Goal: Task Accomplishment & Management: Manage account settings

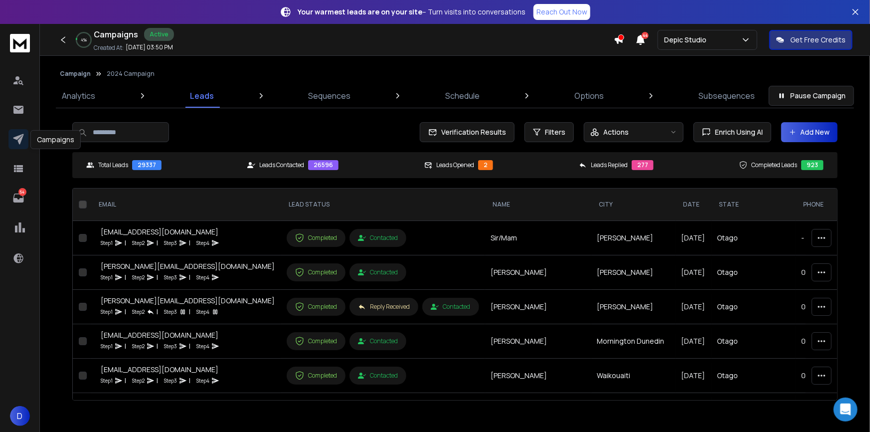
click at [14, 137] on icon at bounding box center [18, 139] width 12 height 12
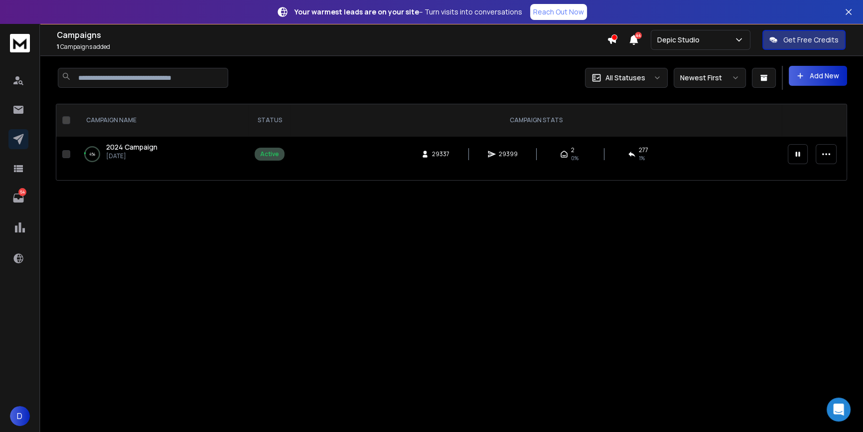
click at [210, 161] on div "4 % 2024 Campaign [DATE]" at bounding box center [161, 154] width 155 height 24
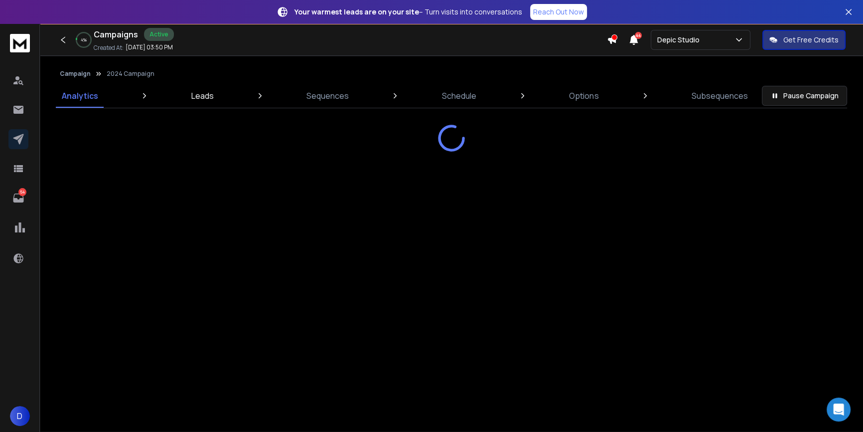
click at [214, 99] on link "Leads" at bounding box center [202, 96] width 34 height 24
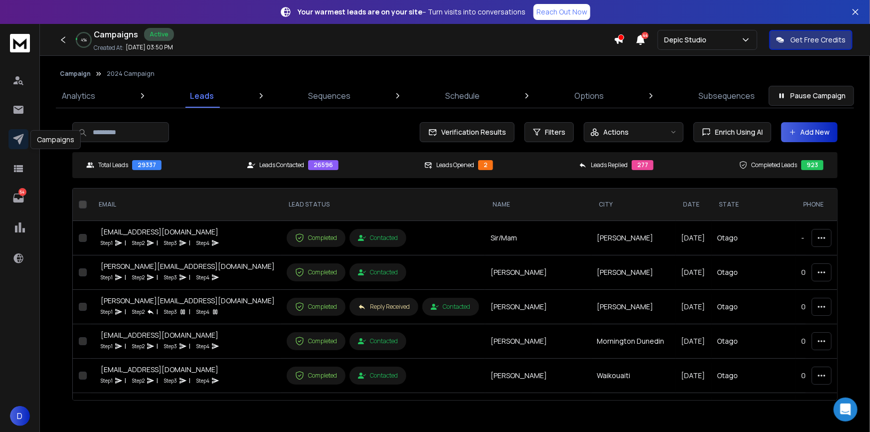
click at [24, 137] on link at bounding box center [18, 139] width 20 height 20
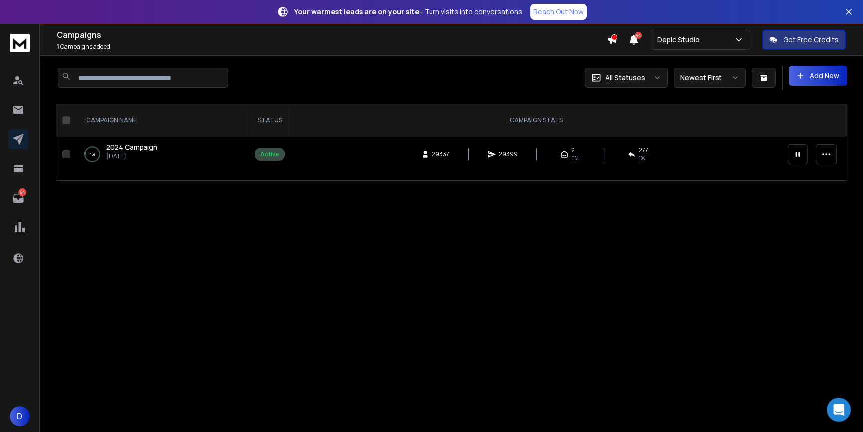
click at [175, 152] on div "4 % 2024 Campaign [DATE]" at bounding box center [161, 154] width 155 height 24
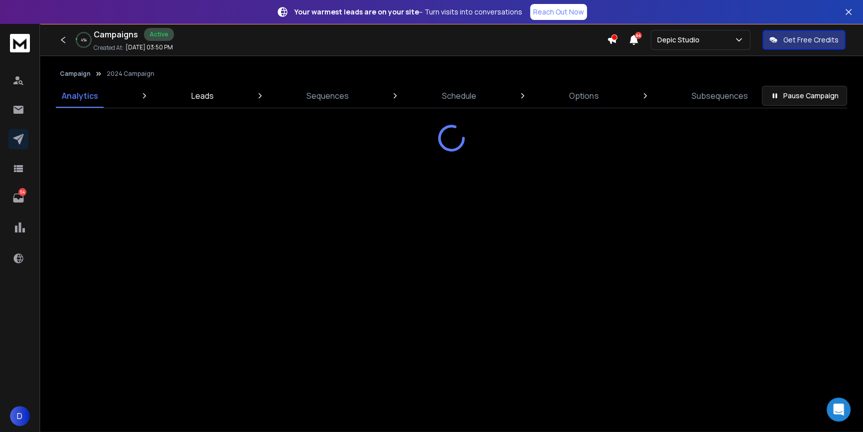
click at [203, 95] on p "Leads" at bounding box center [202, 96] width 22 height 12
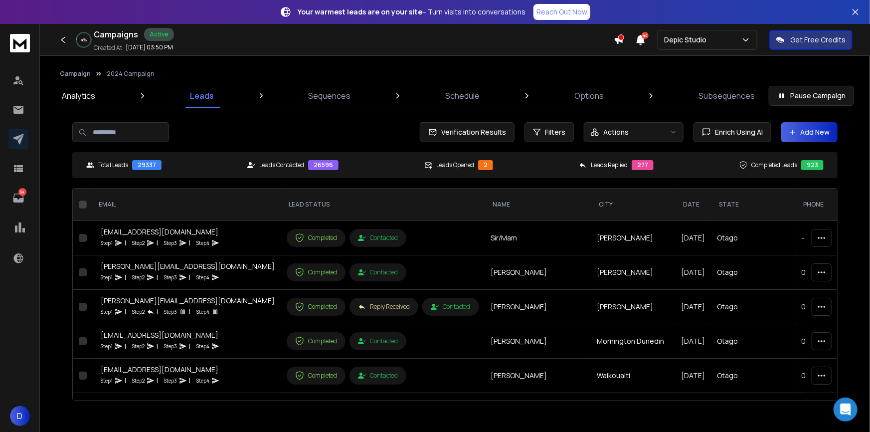
click at [93, 100] on p "Analytics" at bounding box center [78, 96] width 33 height 12
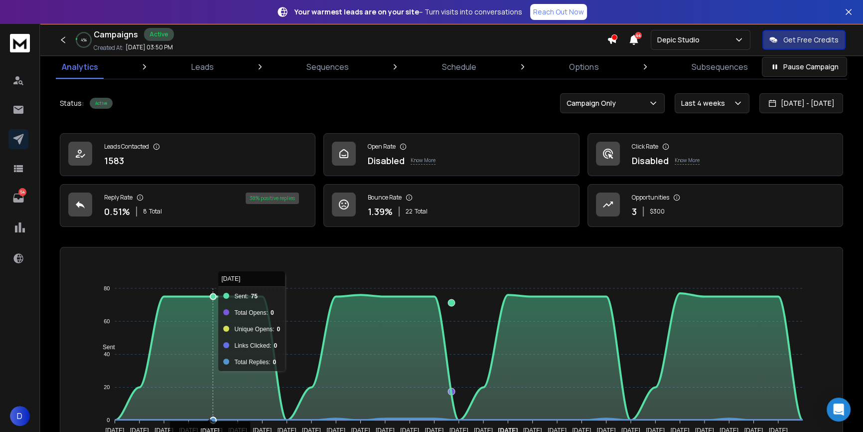
scroll to position [45, 0]
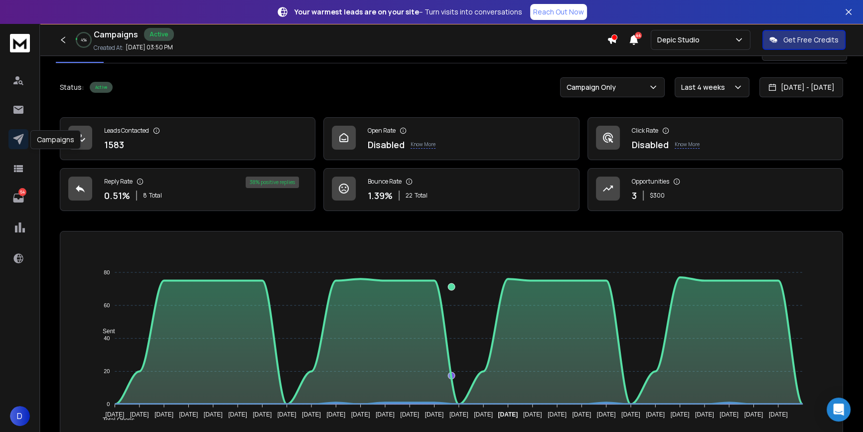
click at [25, 135] on link at bounding box center [18, 139] width 20 height 20
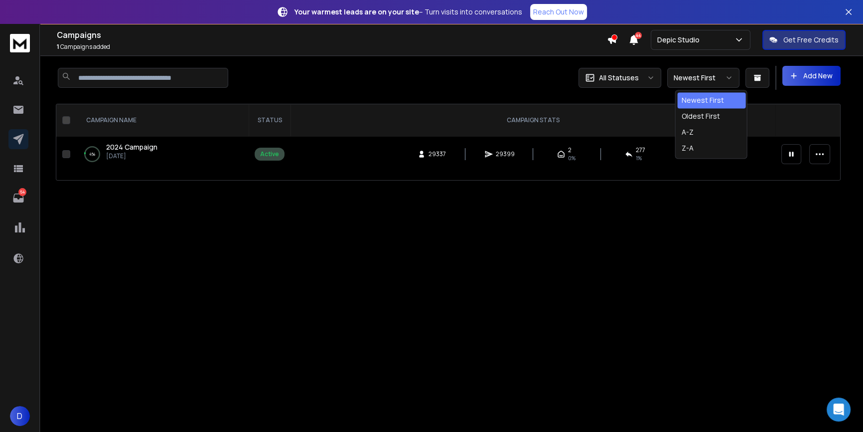
click at [708, 77] on button "Newest First" at bounding box center [703, 78] width 72 height 20
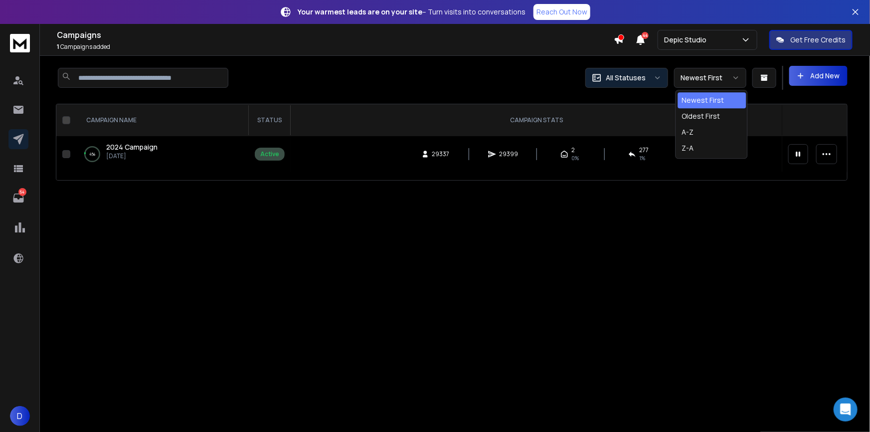
click at [624, 76] on p "All Statuses" at bounding box center [626, 78] width 40 height 10
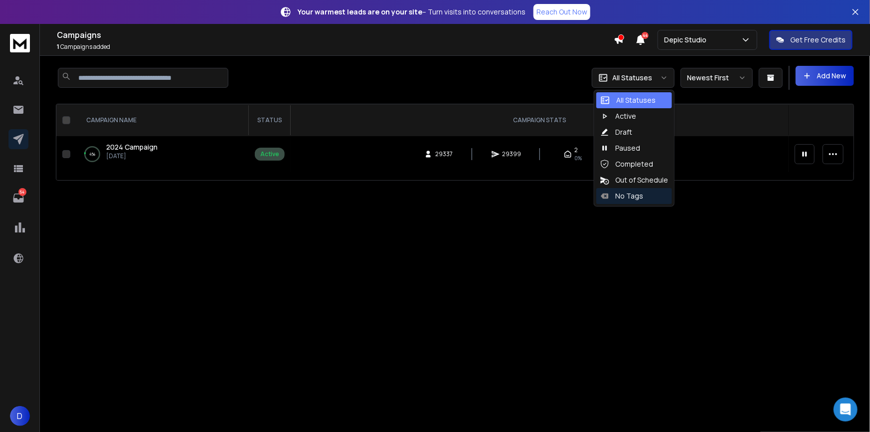
click at [563, 278] on div "Campaigns 1 Campaigns Added All Statuses Newest First Add New CAMPAIGN NAME STA…" at bounding box center [455, 282] width 798 height 432
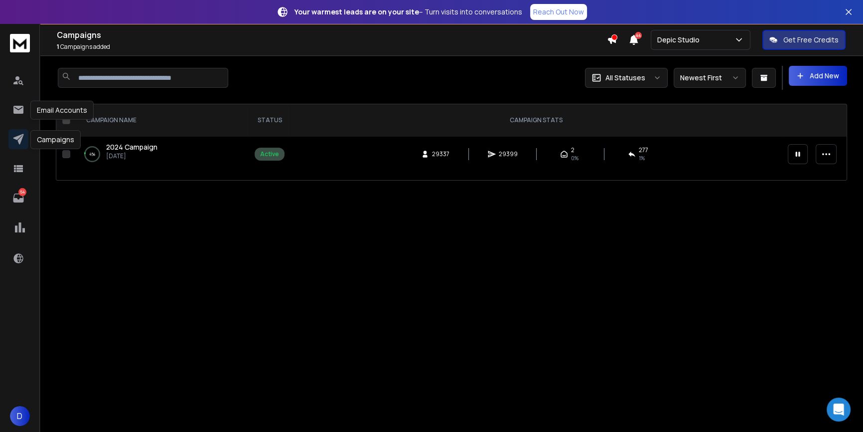
click at [14, 134] on icon at bounding box center [18, 139] width 12 height 12
click at [270, 152] on div "Active" at bounding box center [269, 154] width 19 height 8
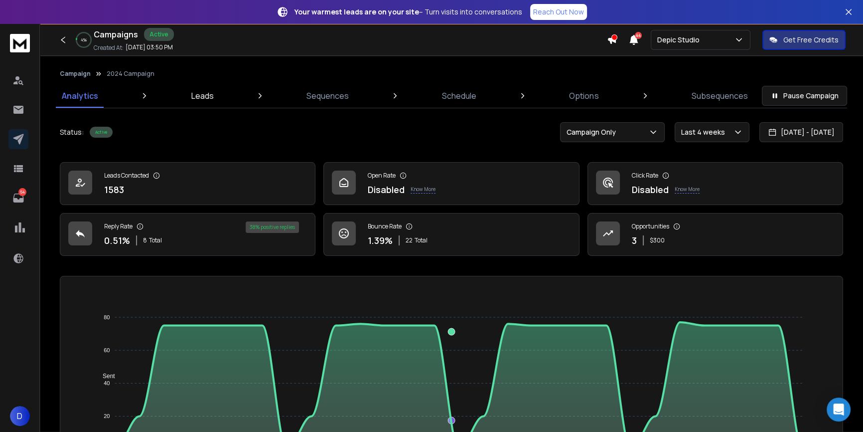
click at [210, 93] on p "Leads" at bounding box center [202, 96] width 22 height 12
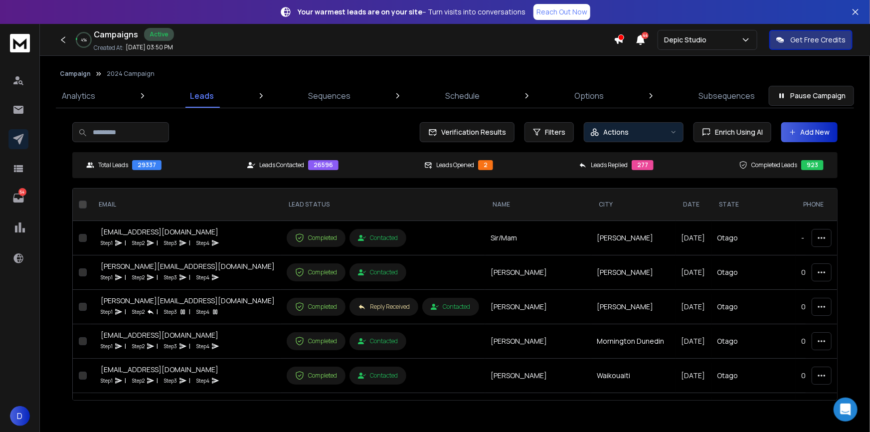
click at [678, 134] on button "Actions" at bounding box center [634, 132] width 100 height 20
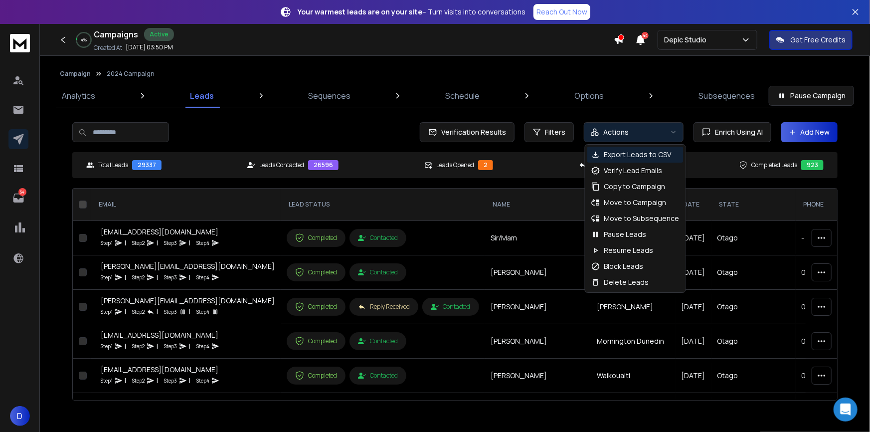
click at [628, 132] on p "Actions" at bounding box center [615, 132] width 25 height 10
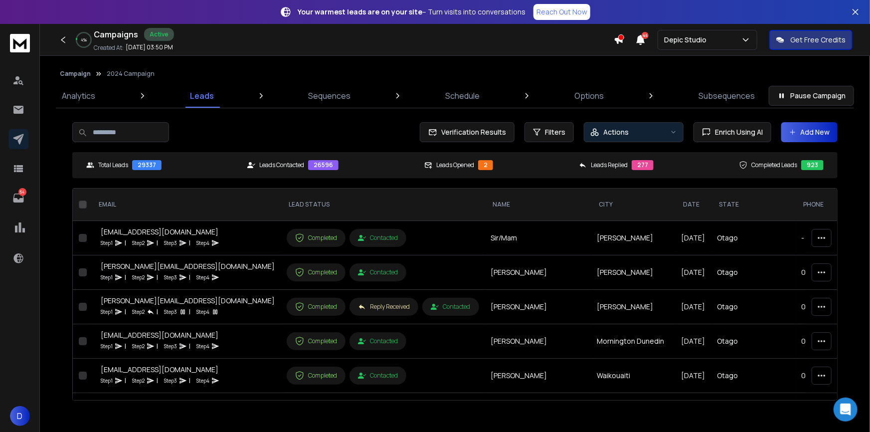
click at [649, 128] on div "Actions" at bounding box center [628, 132] width 76 height 10
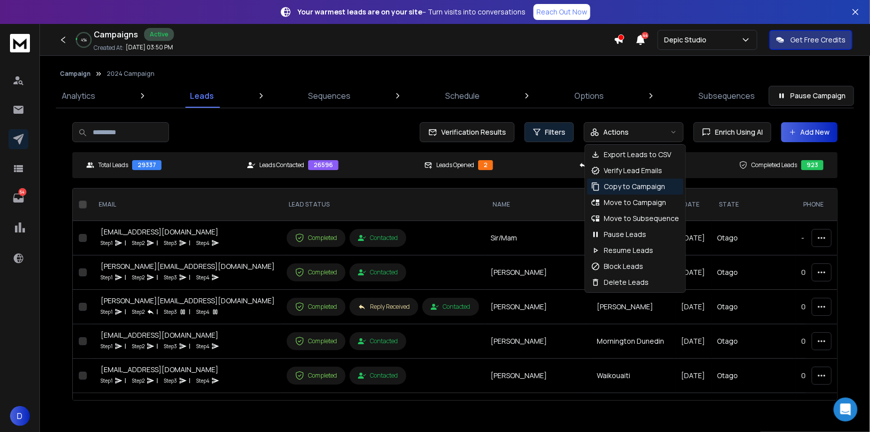
click at [553, 135] on span "Filters" at bounding box center [555, 132] width 20 height 10
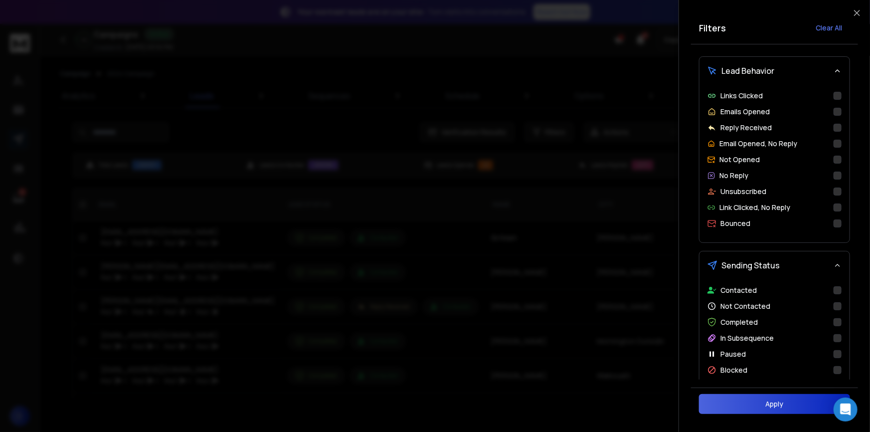
click at [766, 307] on p "Not Contacted" at bounding box center [745, 306] width 50 height 10
click at [833, 307] on button "Not Contacted" at bounding box center [837, 306] width 8 height 8
click at [802, 397] on button "Apply" at bounding box center [774, 404] width 151 height 20
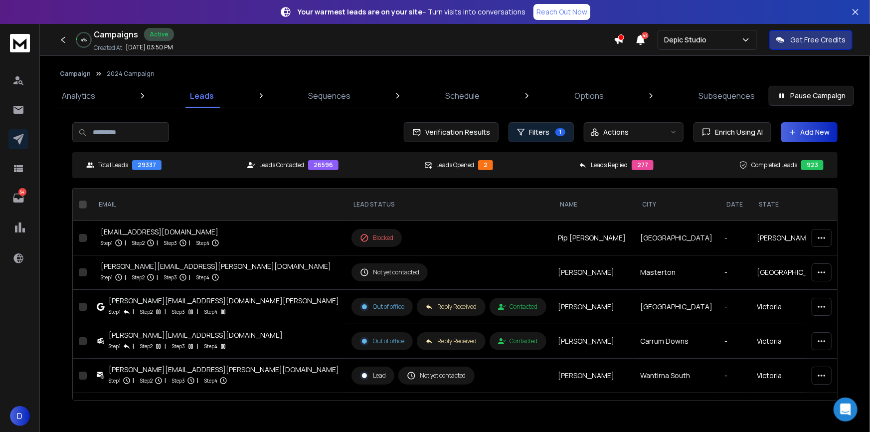
click at [551, 134] on button "Filters 1" at bounding box center [540, 132] width 65 height 20
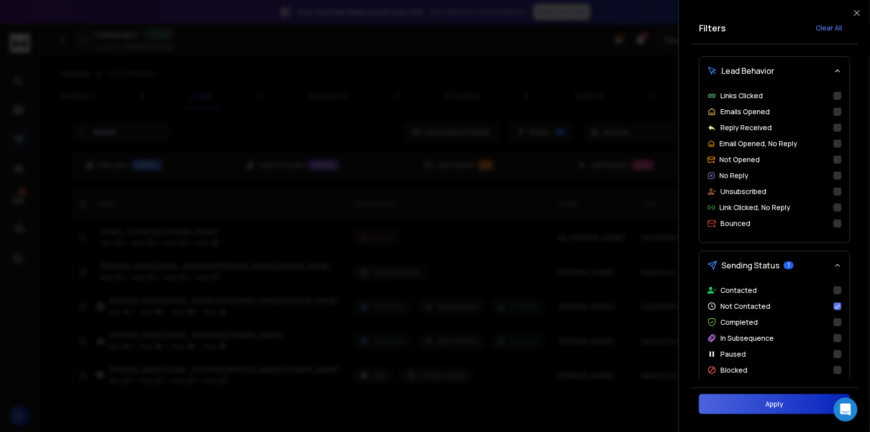
click at [833, 308] on button "Not Contacted" at bounding box center [837, 306] width 8 height 8
click at [797, 399] on button "Apply" at bounding box center [774, 404] width 151 height 20
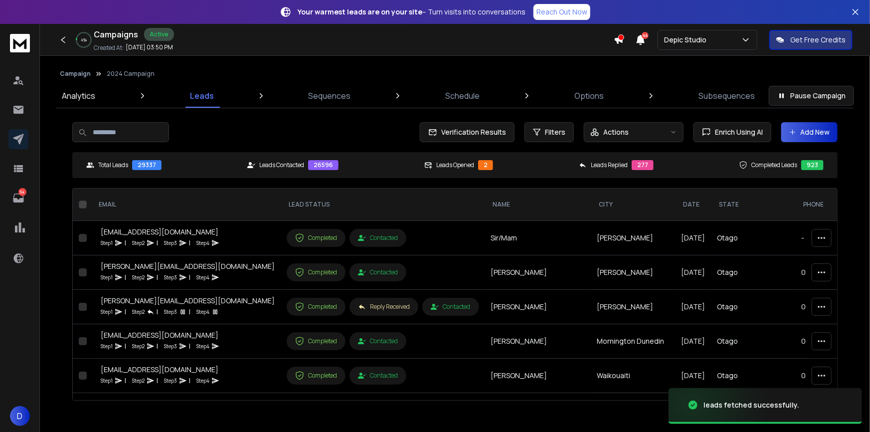
click at [89, 93] on p "Analytics" at bounding box center [78, 96] width 33 height 12
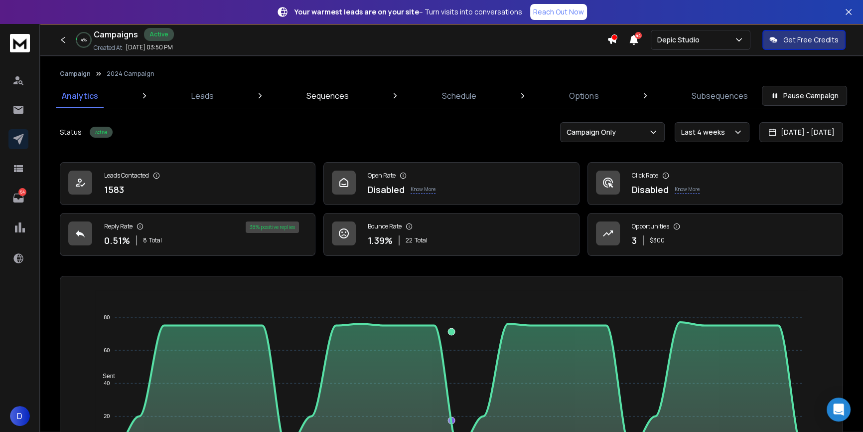
click at [336, 101] on p "Sequences" at bounding box center [328, 96] width 42 height 12
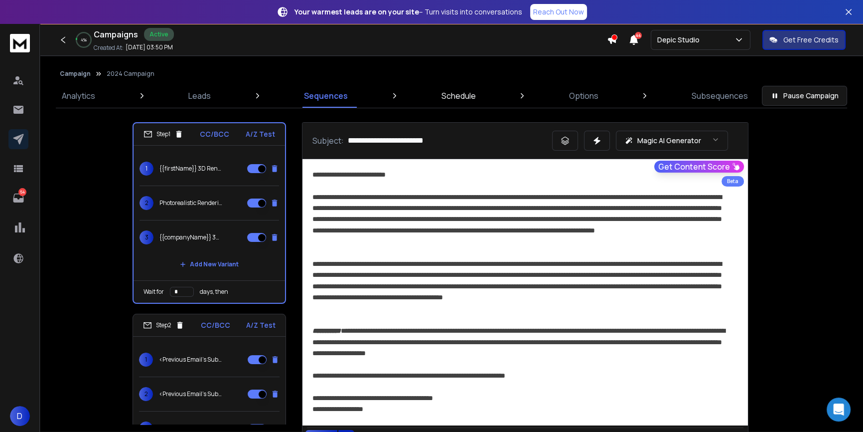
click at [469, 98] on p "Schedule" at bounding box center [459, 96] width 34 height 12
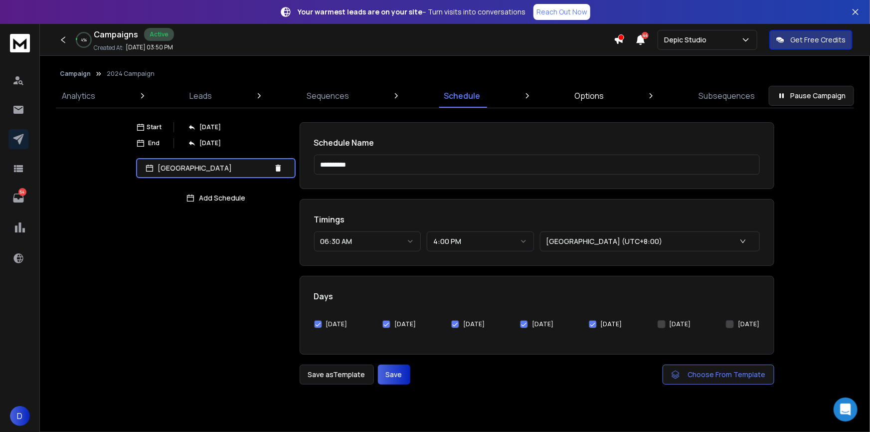
click at [589, 95] on p "Options" at bounding box center [588, 96] width 29 height 12
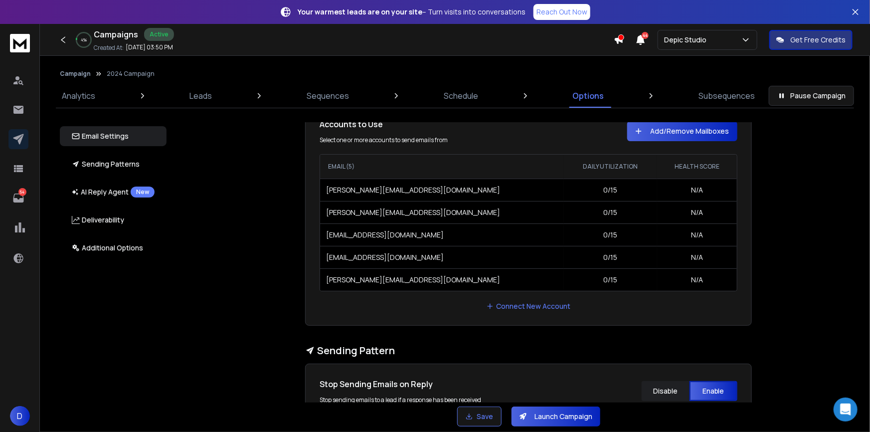
scroll to position [3, 0]
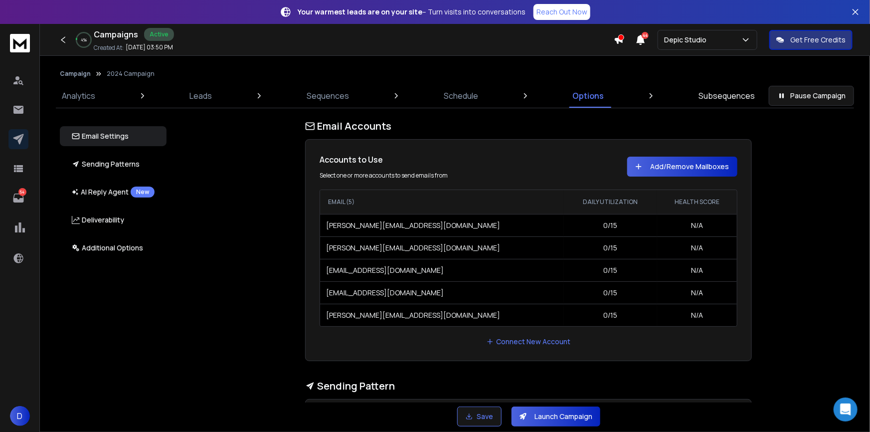
click at [748, 98] on p "Subsequences" at bounding box center [726, 96] width 56 height 12
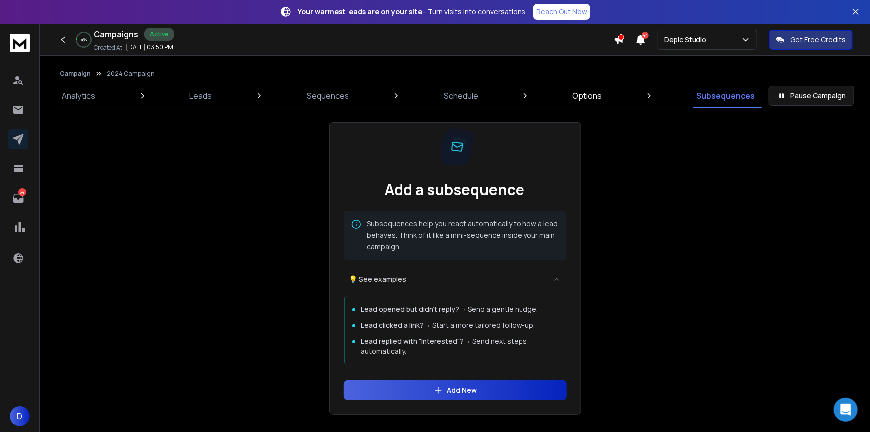
click at [598, 94] on p "Options" at bounding box center [586, 96] width 29 height 12
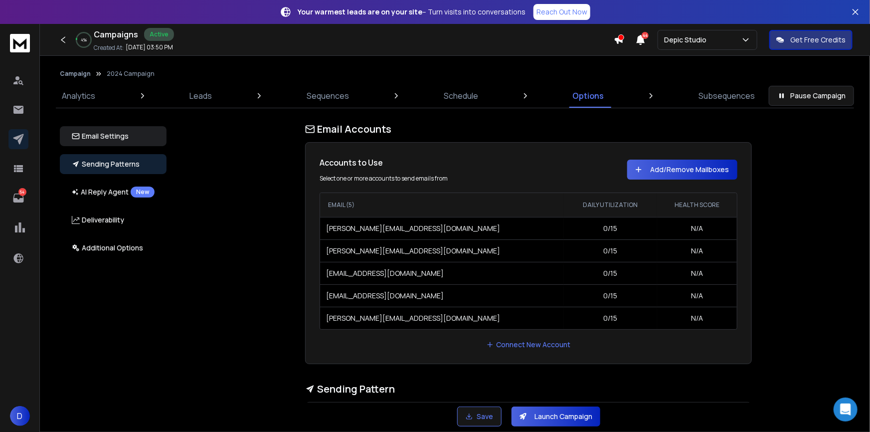
click at [104, 159] on p "Sending Patterns" at bounding box center [106, 164] width 68 height 10
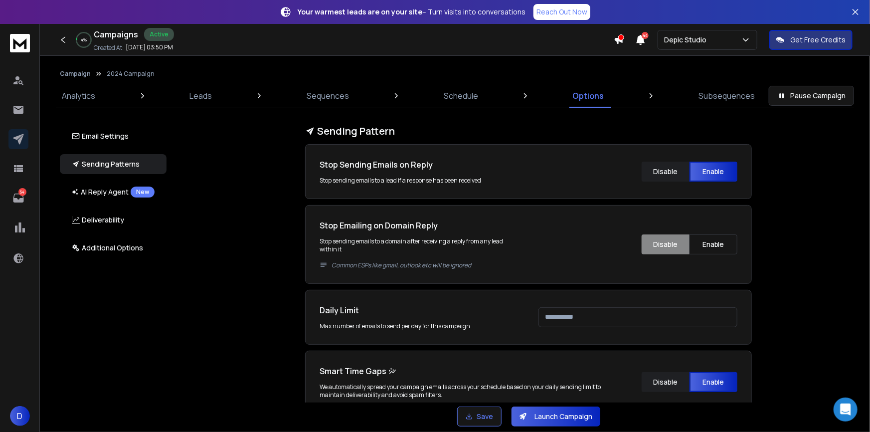
scroll to position [259, 0]
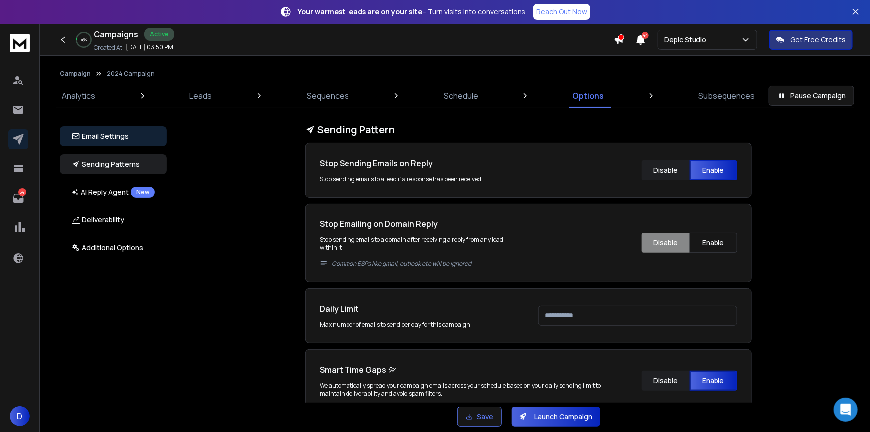
click at [118, 133] on p "Email Settings" at bounding box center [100, 136] width 57 height 10
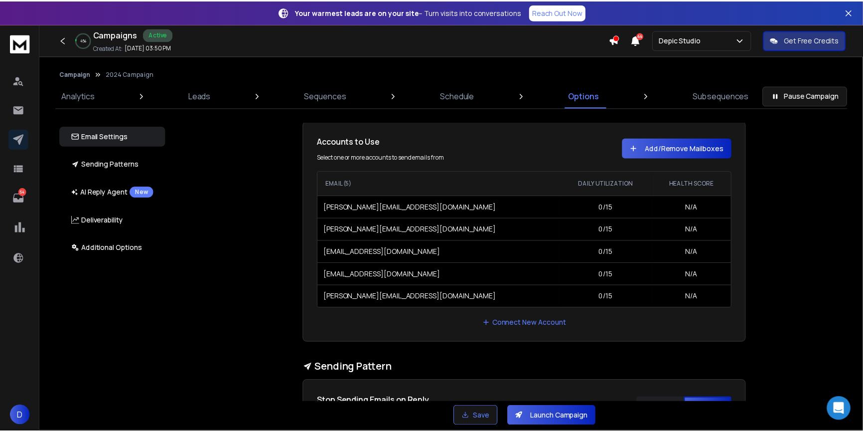
scroll to position [0, 0]
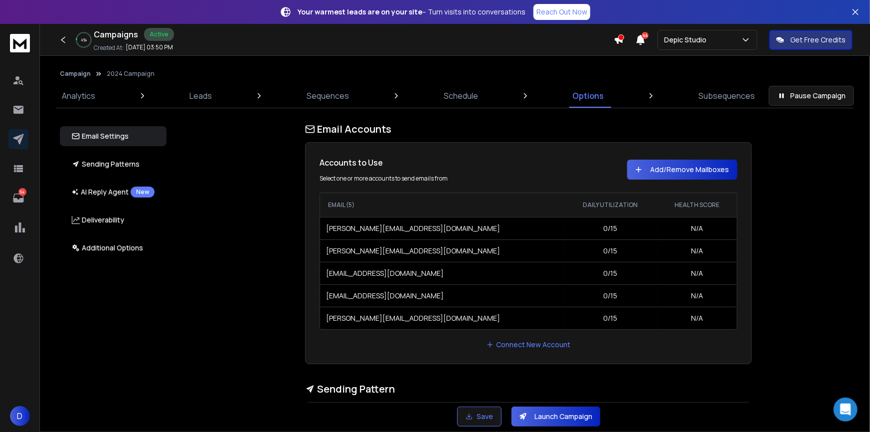
drag, startPoint x: 219, startPoint y: 94, endPoint x: 239, endPoint y: 104, distance: 22.3
click at [219, 95] on div "Analytics Leads Sequences Schedule Options Subsequences" at bounding box center [408, 96] width 705 height 24
click at [323, 98] on p "Sequences" at bounding box center [328, 96] width 42 height 12
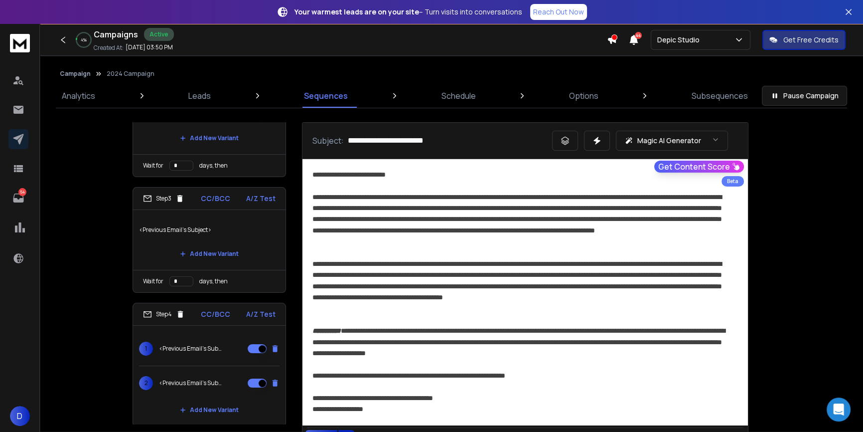
scroll to position [317, 0]
click at [463, 95] on p "Schedule" at bounding box center [459, 96] width 34 height 12
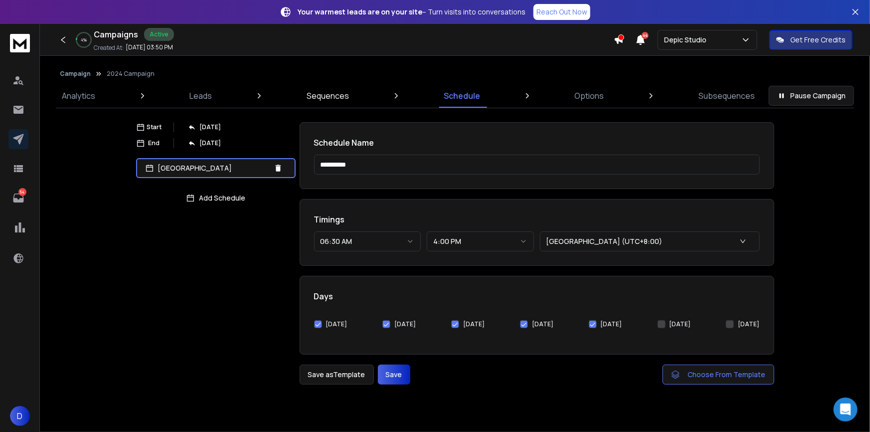
click at [317, 100] on p "Sequences" at bounding box center [328, 96] width 42 height 12
